Goal: Communication & Community: Answer question/provide support

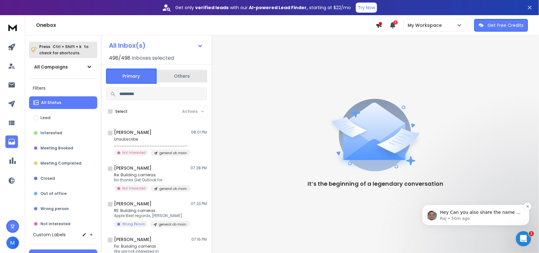
click at [483, 214] on p "Hey Can you also share the name of the campaign?" at bounding box center [481, 212] width 82 height 6
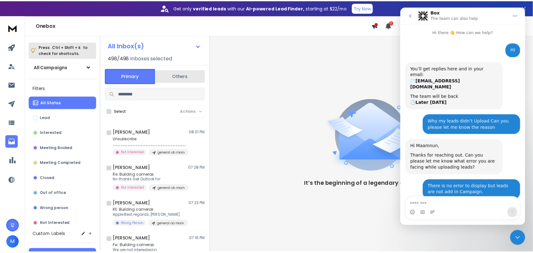
scroll to position [114, 0]
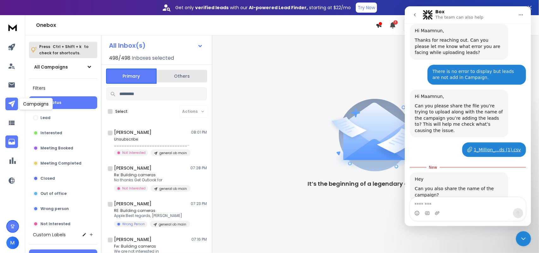
click at [10, 100] on link at bounding box center [11, 104] width 13 height 13
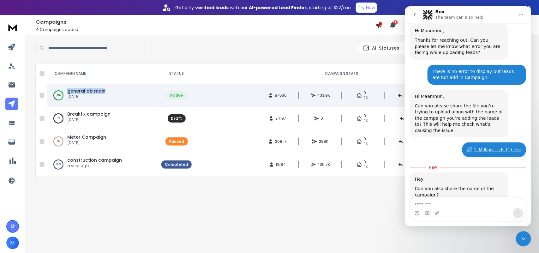
drag, startPoint x: 65, startPoint y: 91, endPoint x: 108, endPoint y: 90, distance: 42.4
click at [108, 90] on div "79 % general ob main 2 months ago" at bounding box center [102, 95] width 98 height 15
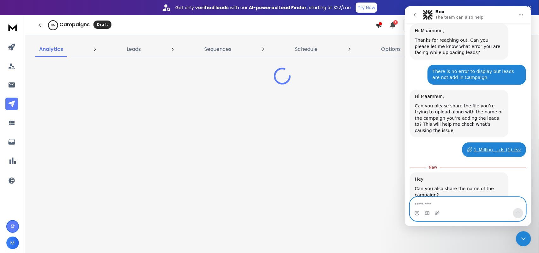
click at [430, 206] on textarea "Message…" at bounding box center [468, 203] width 116 height 11
paste textarea "**********"
type textarea "**********"
drag, startPoint x: 458, startPoint y: 206, endPoint x: 805, endPoint y: 211, distance: 347.4
click html "**********"
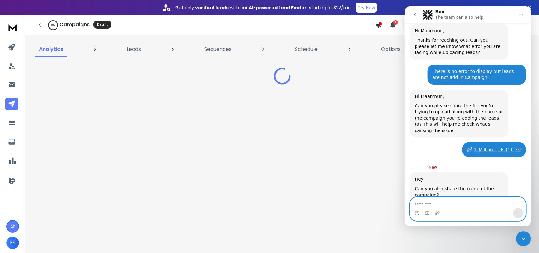
click at [427, 205] on textarea "Message…" at bounding box center [468, 203] width 116 height 11
paste textarea "**********"
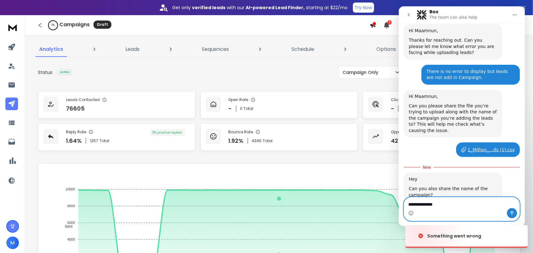
type textarea "**********"
click at [511, 214] on icon "Send a message…" at bounding box center [512, 212] width 5 height 5
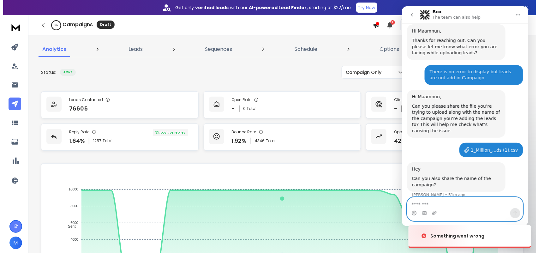
scroll to position [123, 0]
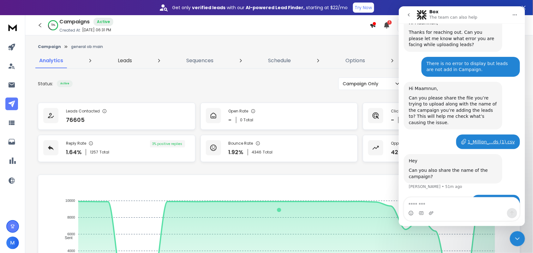
click at [124, 60] on p "Leads" at bounding box center [125, 61] width 14 height 8
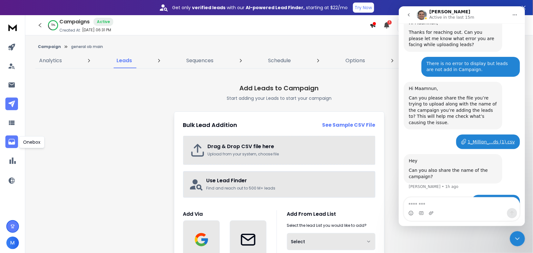
click at [12, 143] on icon at bounding box center [11, 142] width 7 height 6
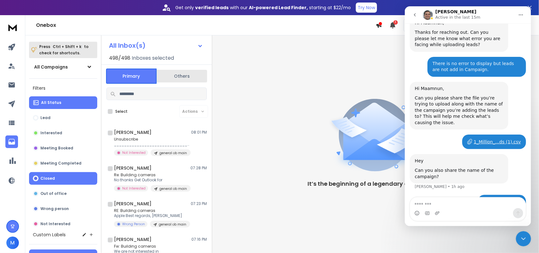
scroll to position [79, 0]
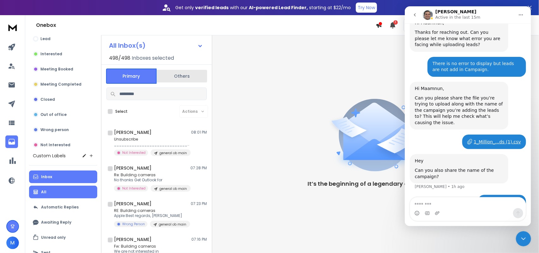
click at [40, 193] on div "All" at bounding box center [40, 192] width 14 height 8
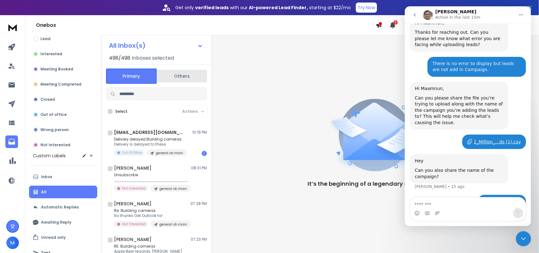
click at [521, 237] on icon "Close Intercom Messenger" at bounding box center [524, 239] width 8 height 8
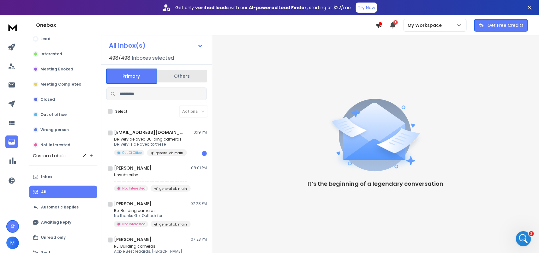
scroll to position [123, 0]
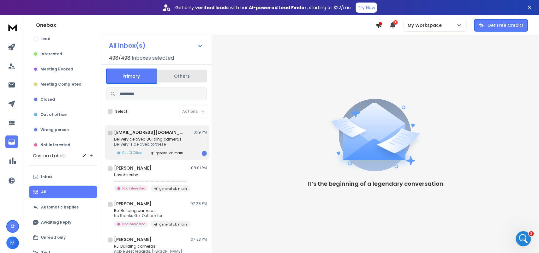
click at [146, 139] on p "Delivery delayed:Building cameras" at bounding box center [150, 139] width 73 height 5
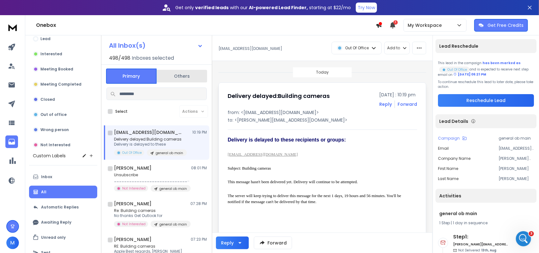
click at [501, 168] on p "Ken" at bounding box center [516, 168] width 35 height 5
click at [499, 168] on p "Ken" at bounding box center [516, 168] width 35 height 5
click at [248, 48] on p "postmaster@fwd7.exghost.com" at bounding box center [251, 48] width 64 height 5
click at [506, 149] on p "kspencer@stevensworldwide.com" at bounding box center [516, 148] width 35 height 5
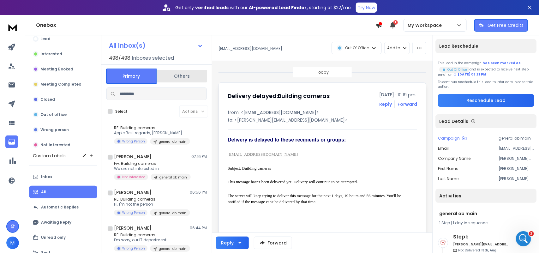
scroll to position [0, 0]
